Goal: Task Accomplishment & Management: Manage account settings

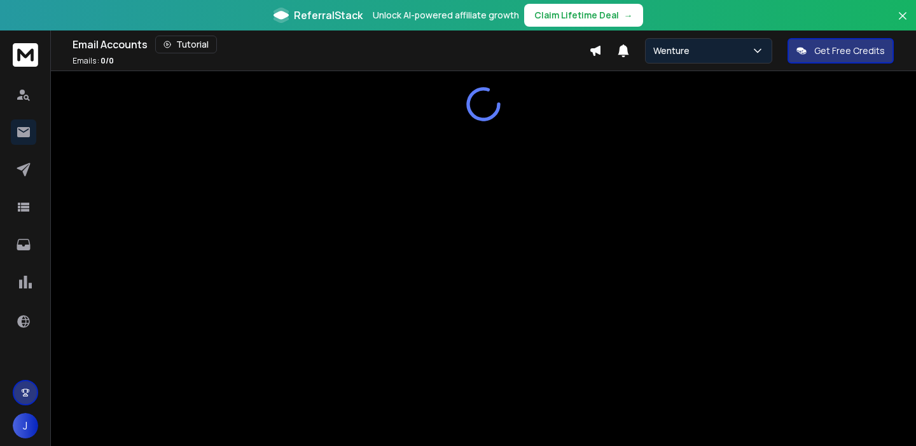
click at [722, 48] on div "Wenture" at bounding box center [708, 51] width 111 height 13
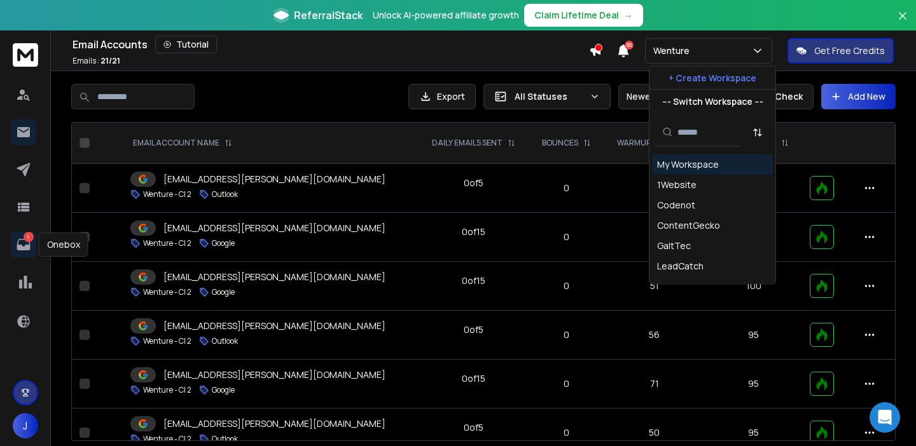
click at [26, 243] on icon at bounding box center [23, 244] width 15 height 15
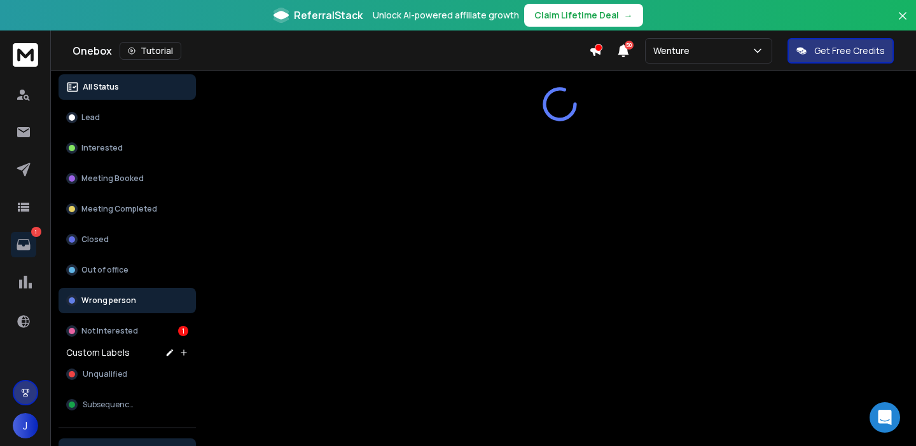
scroll to position [124, 0]
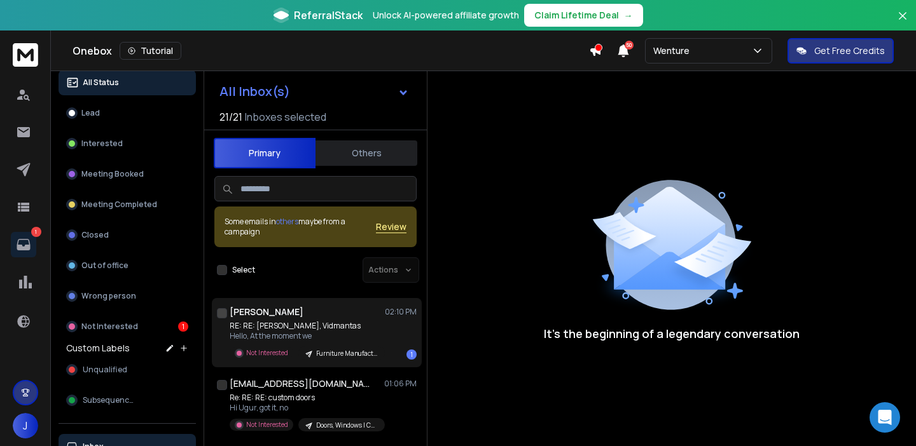
click at [247, 310] on h1 "[PERSON_NAME]" at bounding box center [267, 312] width 74 height 13
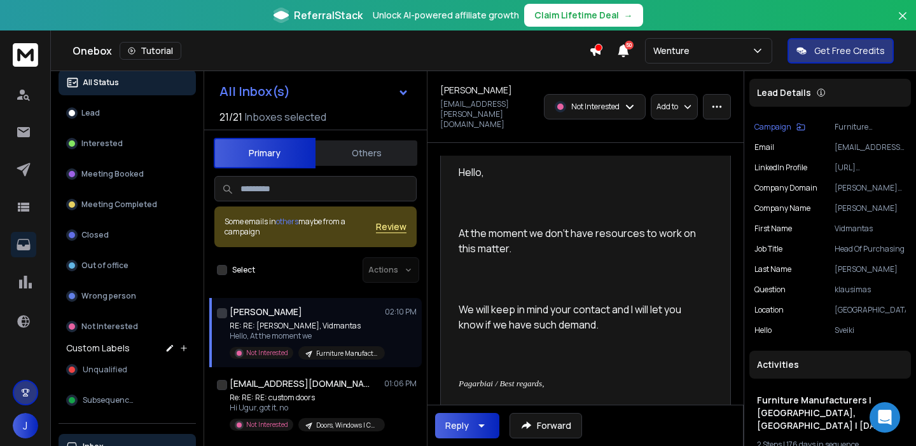
scroll to position [179, 0]
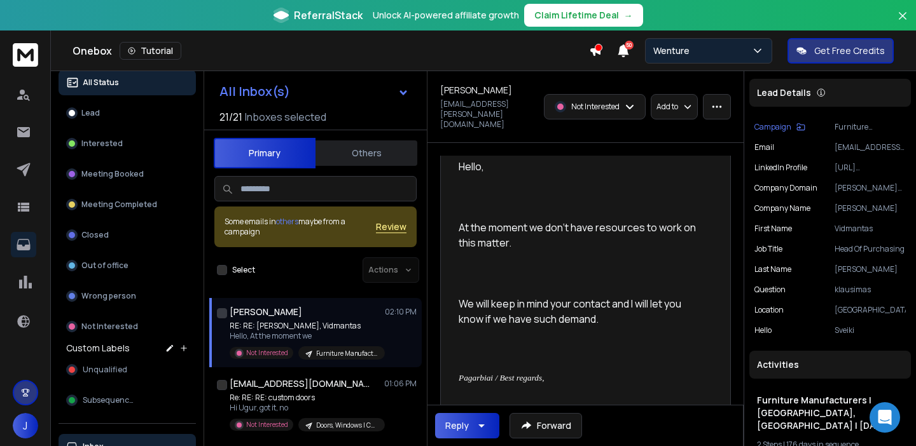
click at [693, 59] on button "Wenture" at bounding box center [708, 50] width 127 height 25
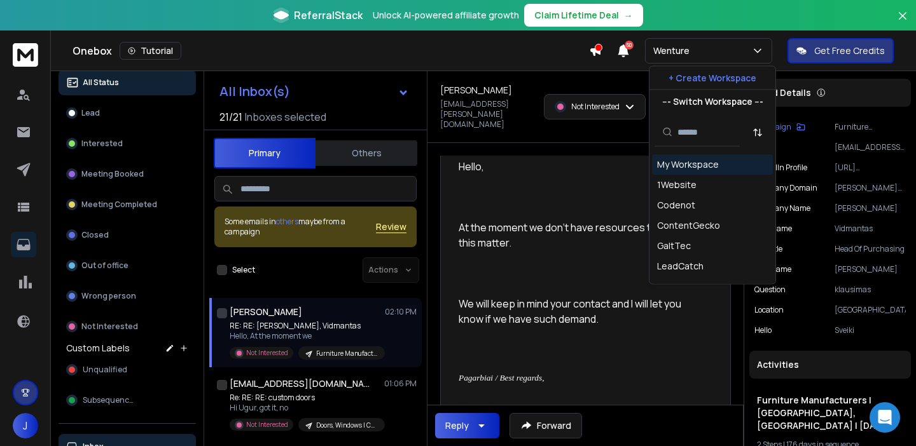
click at [686, 163] on div "My Workspace" at bounding box center [688, 164] width 62 height 13
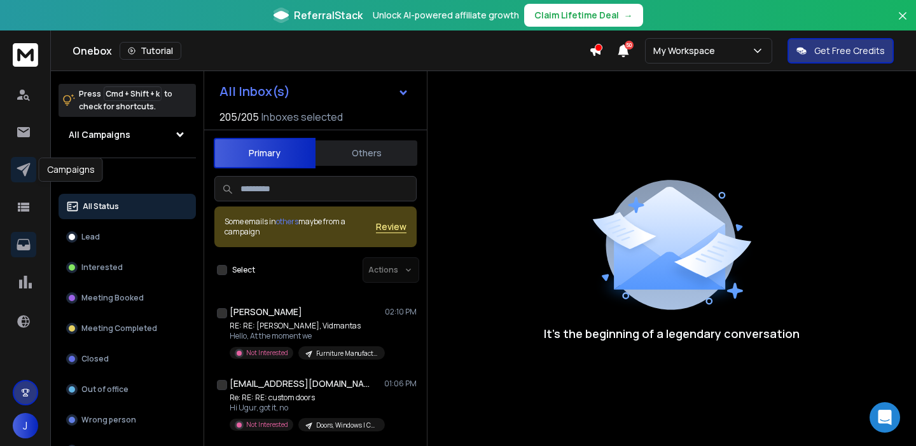
click at [29, 167] on icon at bounding box center [23, 169] width 15 height 15
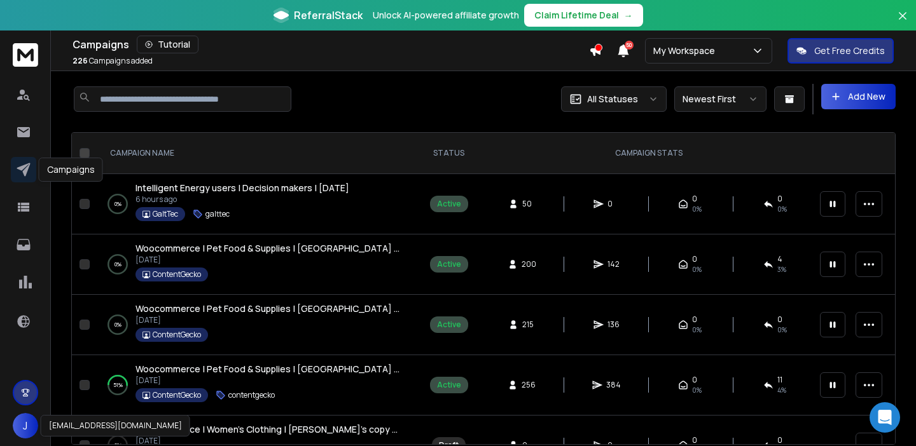
click at [29, 422] on span "J" at bounding box center [25, 425] width 25 height 25
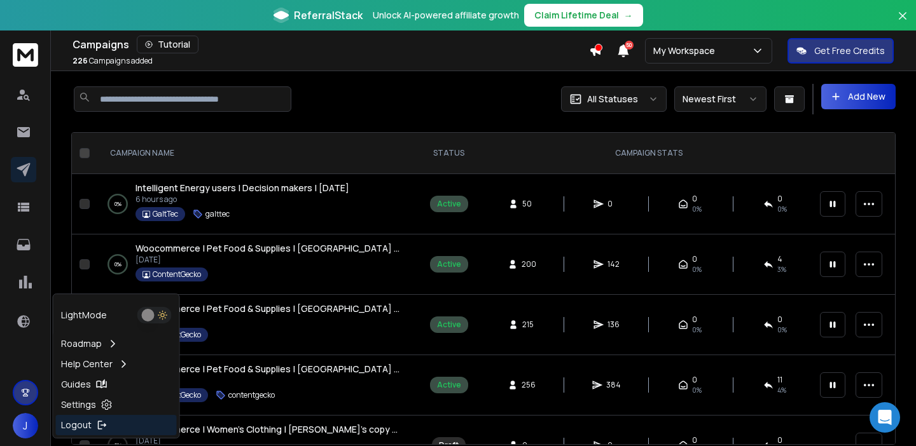
type button "on"
click at [401, 120] on div "Campaigns 226 Campaigns Added All Statuses Newest First Add New CAMPAIGN NAME S…" at bounding box center [483, 307] width 824 height 446
